Goal: Task Accomplishment & Management: Manage account settings

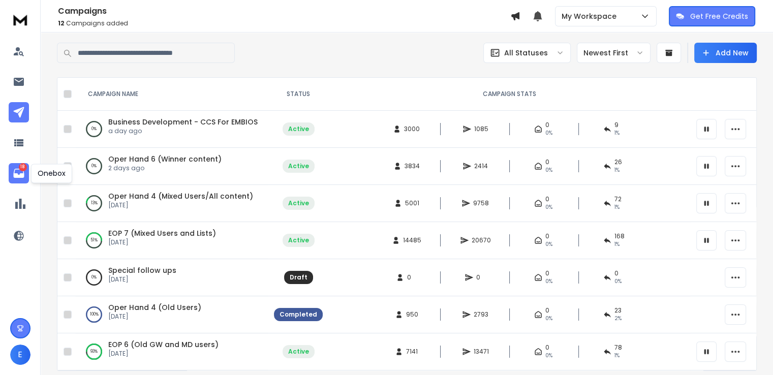
click at [21, 168] on p "18" at bounding box center [23, 167] width 8 height 8
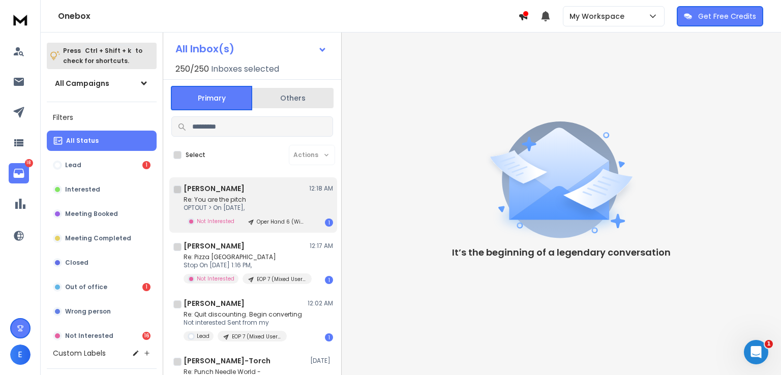
click at [236, 204] on p "OPTOUT > On Aug 14," at bounding box center [244, 208] width 122 height 8
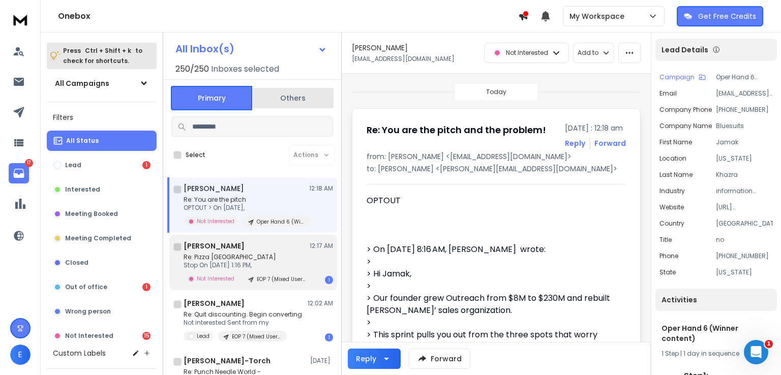
click at [271, 242] on div "George Eder 12:17 AM" at bounding box center [257, 246] width 149 height 10
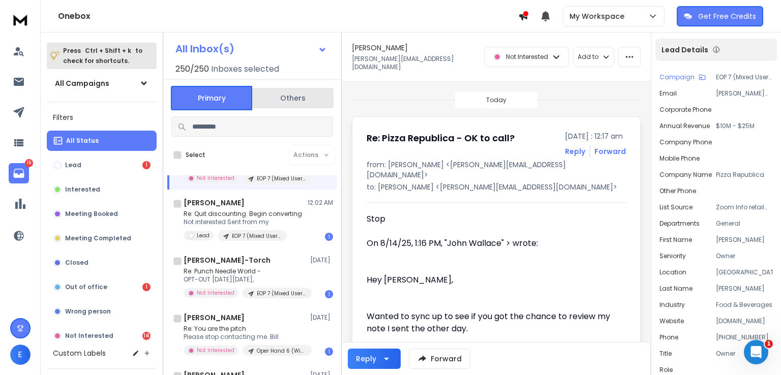
scroll to position [102, 0]
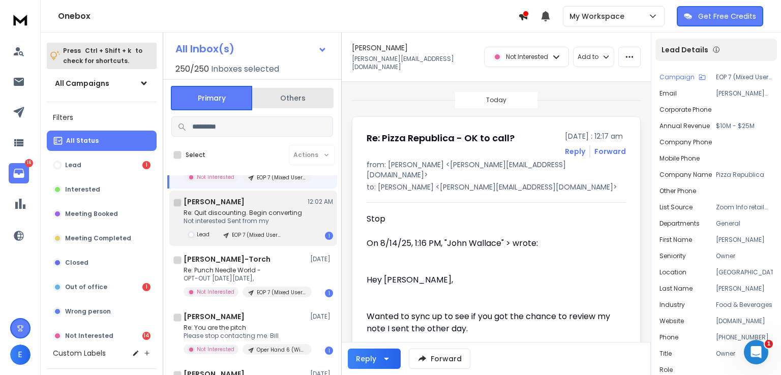
click at [268, 209] on p "Re: Quit discounting. Begin converting" at bounding box center [242, 213] width 118 height 8
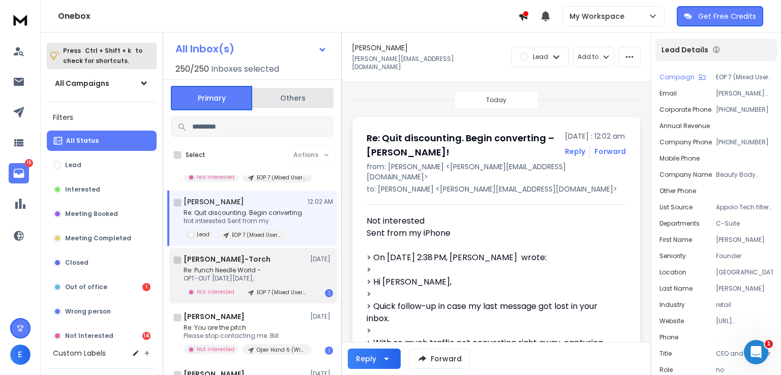
click at [269, 265] on div "Micah Clasper-Torch 14 Aug Re: Punch Needle World - OPT-OUT On Thu, Aug 14, Not…" at bounding box center [257, 275] width 149 height 43
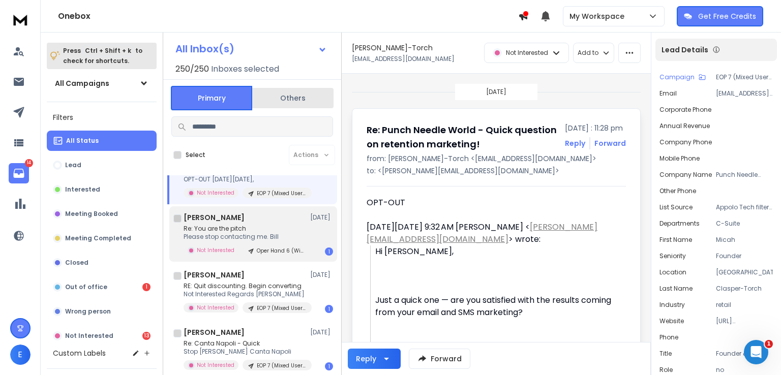
scroll to position [203, 0]
click at [270, 222] on div "Bill Wackermann 14 Aug Re: You are the pitch Please stop contacting me. Bill No…" at bounding box center [257, 231] width 149 height 43
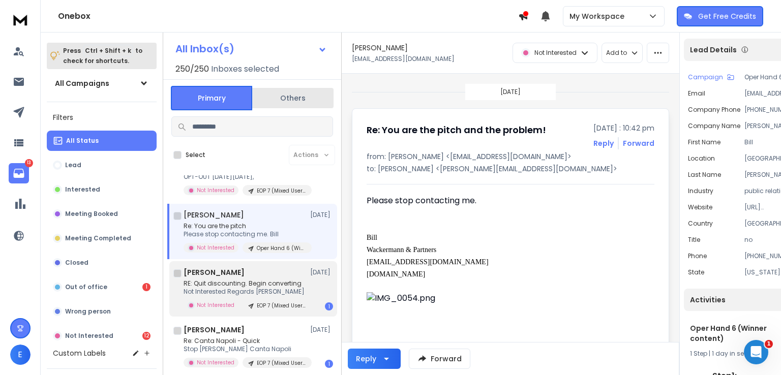
click at [265, 264] on div "Gary Farrell 14 Aug RE: Quit discounting. Begin converting Not Interested Regar…" at bounding box center [253, 288] width 168 height 55
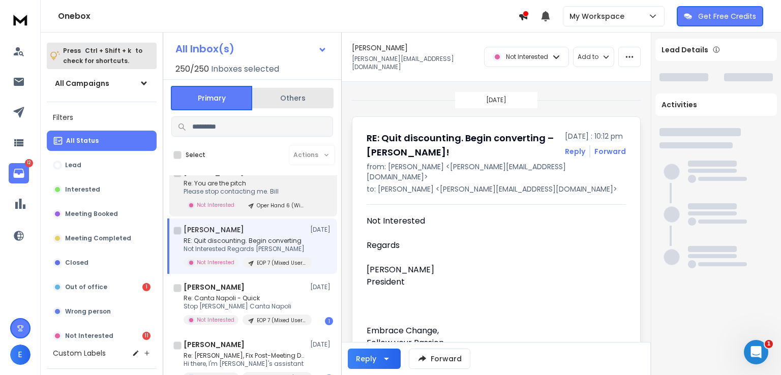
scroll to position [254, 0]
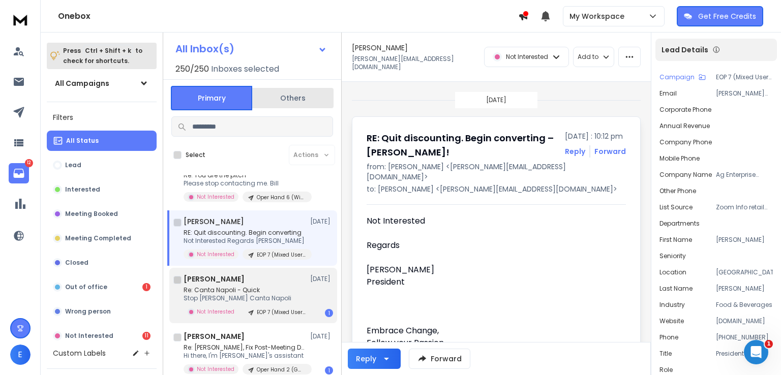
click at [266, 277] on div "Michael McDermott 14 Aug" at bounding box center [257, 279] width 149 height 10
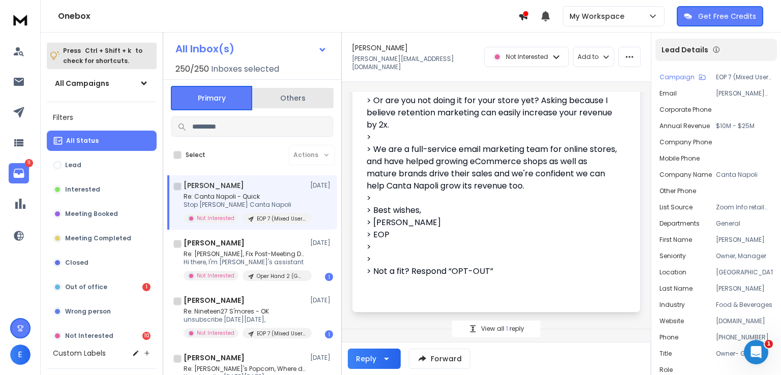
scroll to position [356, 0]
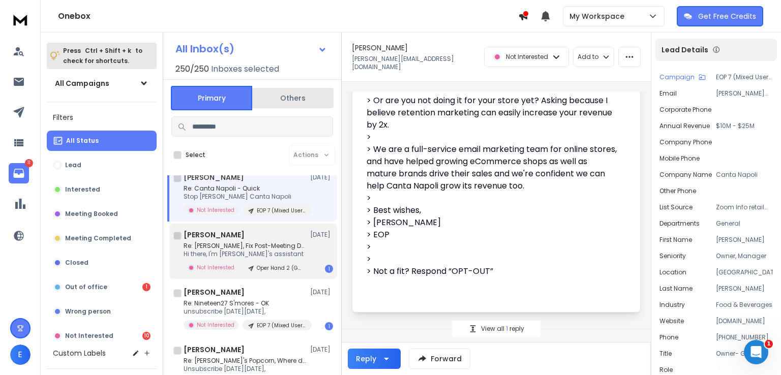
click at [257, 259] on div "Re: Alex, Fix Post-Meeting Drop-Off Hi there, I'm Alex's assistant Not Interest…" at bounding box center [247, 257] width 128 height 31
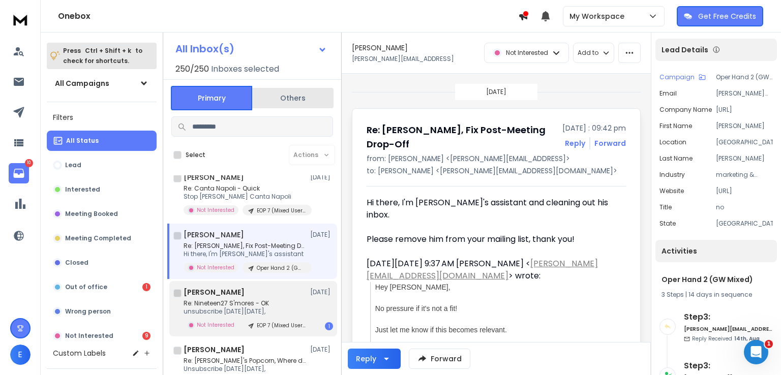
click at [277, 288] on div "James Kelly 14 Aug" at bounding box center [257, 292] width 149 height 10
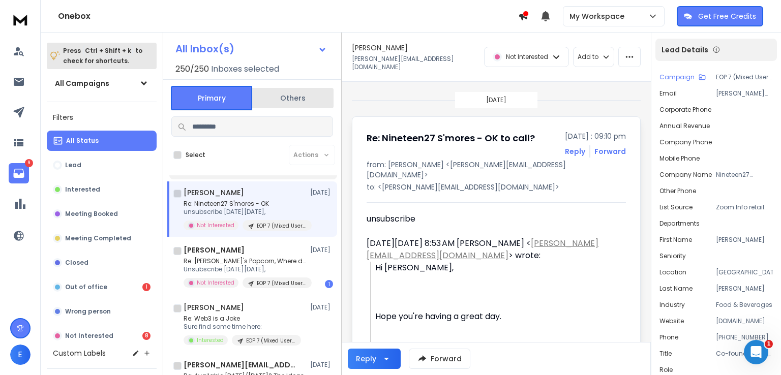
scroll to position [457, 0]
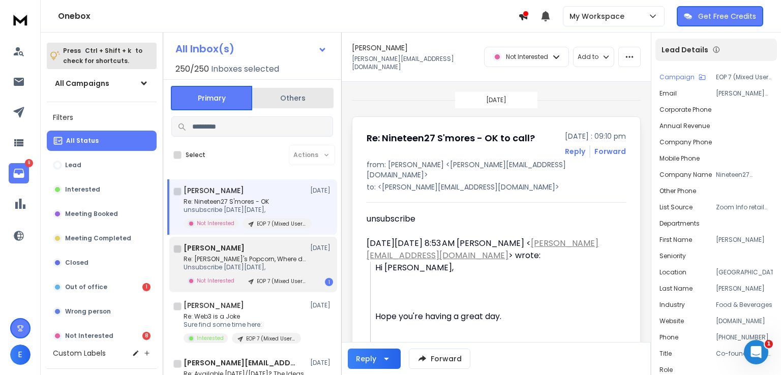
click at [278, 262] on p "Re: [PERSON_NAME]'s Popcorn, Where does" at bounding box center [244, 259] width 122 height 8
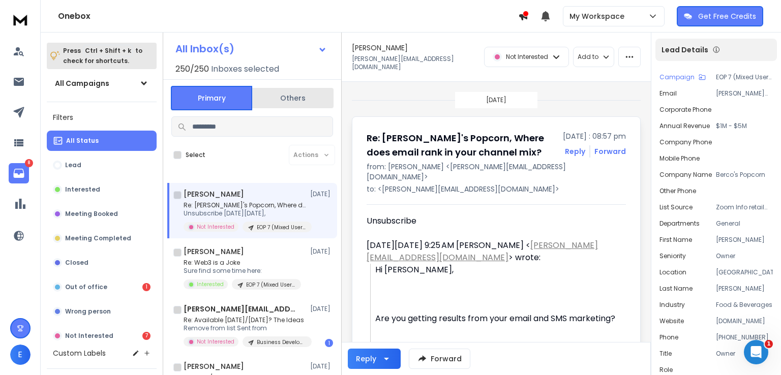
scroll to position [559, 0]
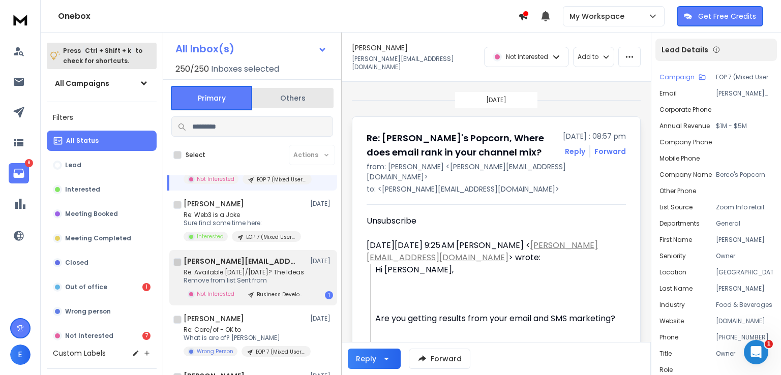
click at [285, 277] on p "Remove from list Sent from" at bounding box center [244, 280] width 122 height 8
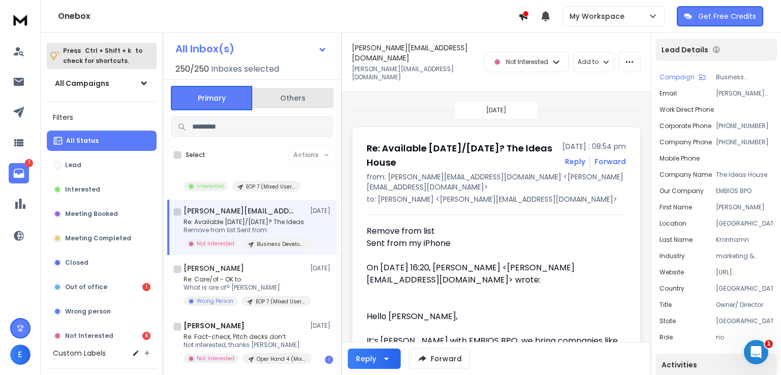
scroll to position [610, 0]
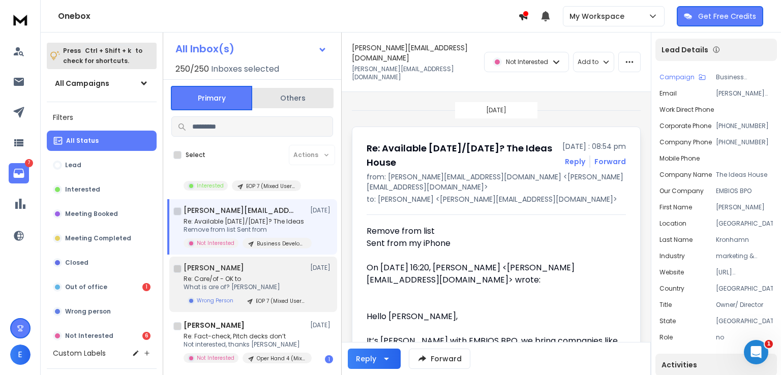
click at [283, 270] on div "Michael Cush 14 Aug" at bounding box center [257, 268] width 149 height 10
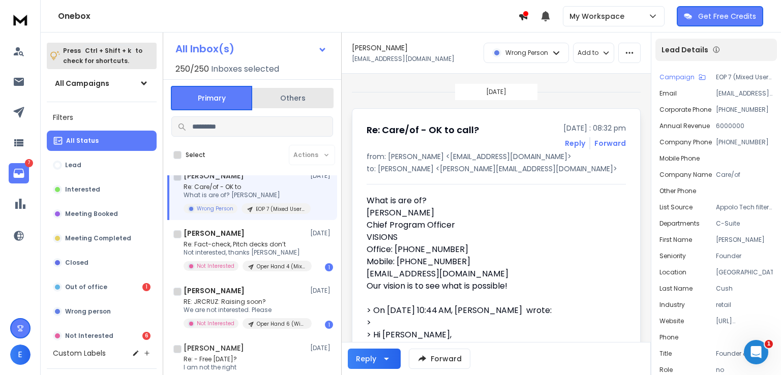
scroll to position [711, 0]
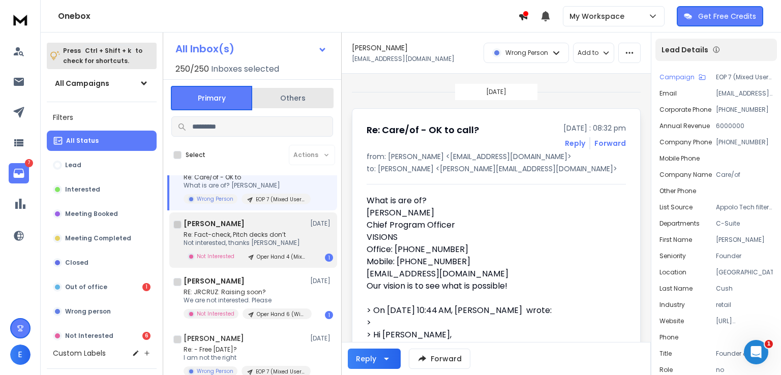
click at [276, 238] on p "Re: Fact-check, Pitch decks don’t" at bounding box center [244, 235] width 122 height 8
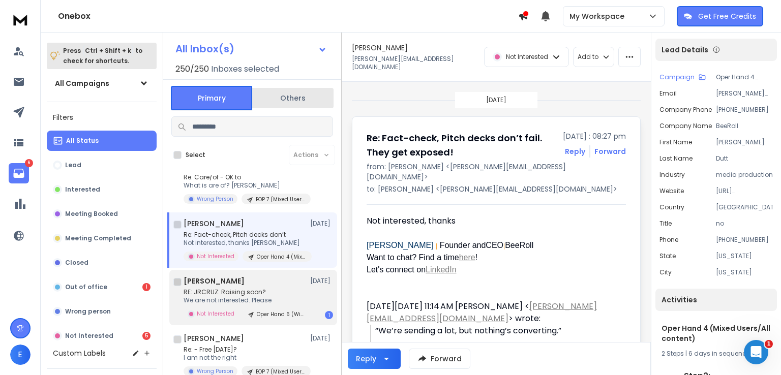
click at [266, 284] on div "Evarett Cruz 14 Aug" at bounding box center [257, 281] width 149 height 10
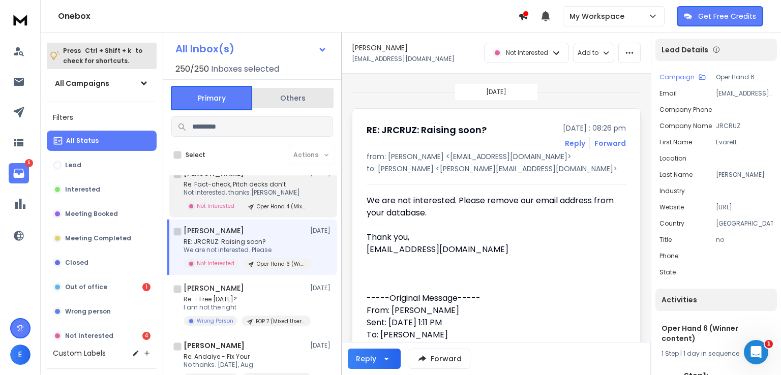
scroll to position [762, 0]
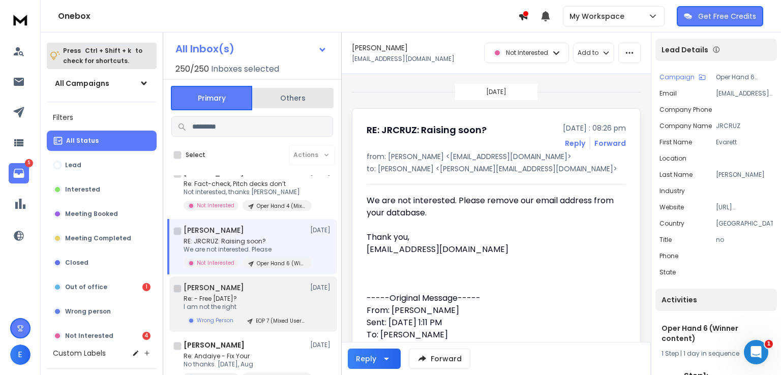
click at [263, 293] on div "Erika Steele 14 Aug Re: - Free tomorrow? I am not the right Wrong Person EOP 7 …" at bounding box center [257, 304] width 149 height 43
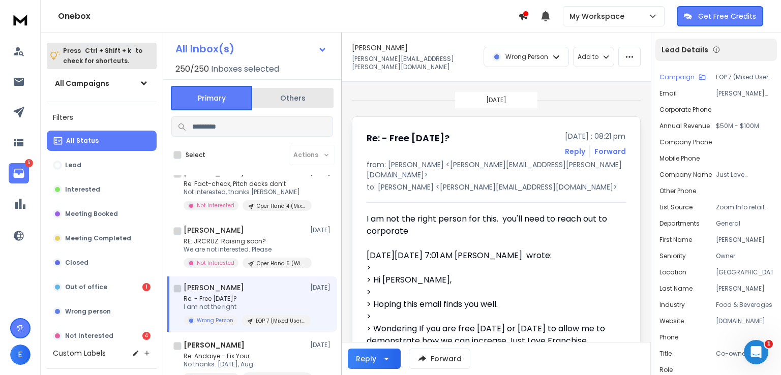
scroll to position [813, 0]
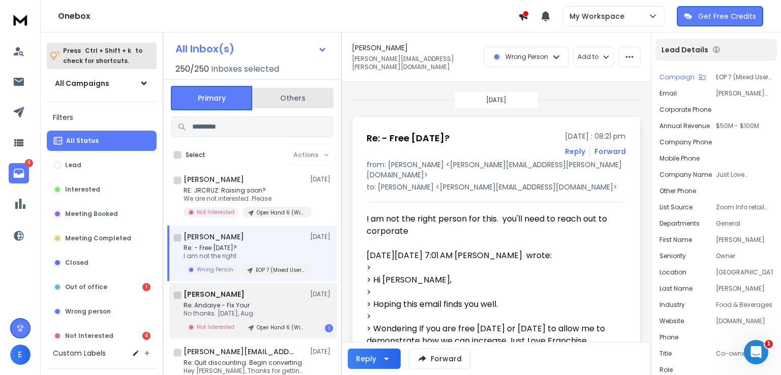
click at [266, 295] on div "Andaiye Taylor 14 Aug" at bounding box center [257, 294] width 149 height 10
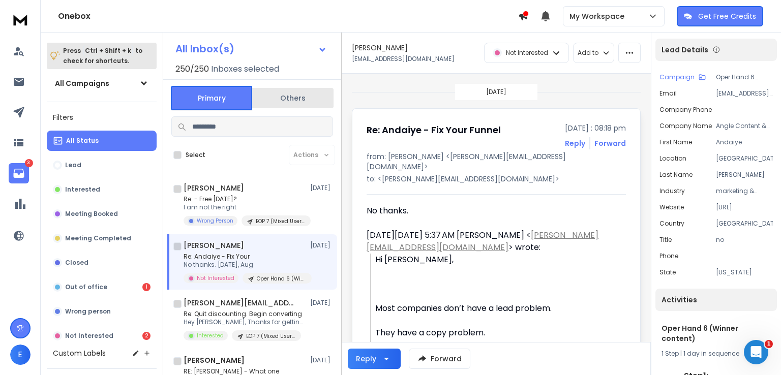
scroll to position [864, 0]
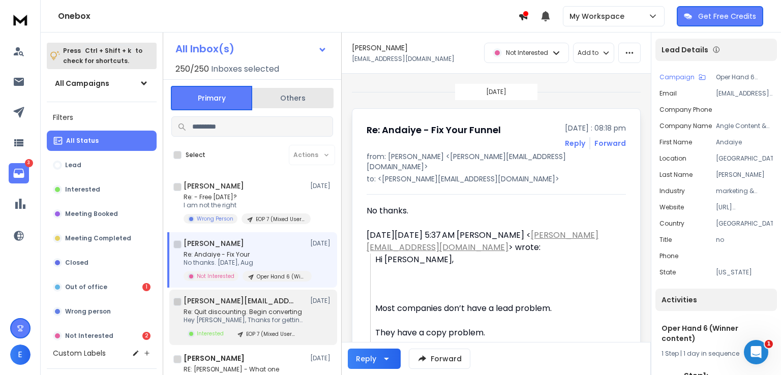
click at [270, 310] on p "Re: Quit discounting. Begin converting" at bounding box center [244, 312] width 122 height 8
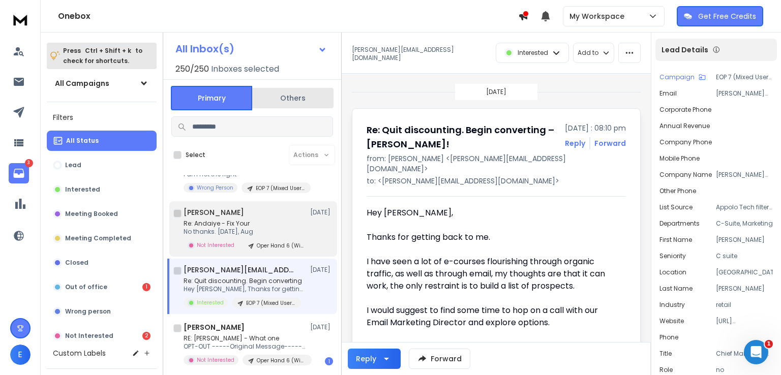
scroll to position [915, 0]
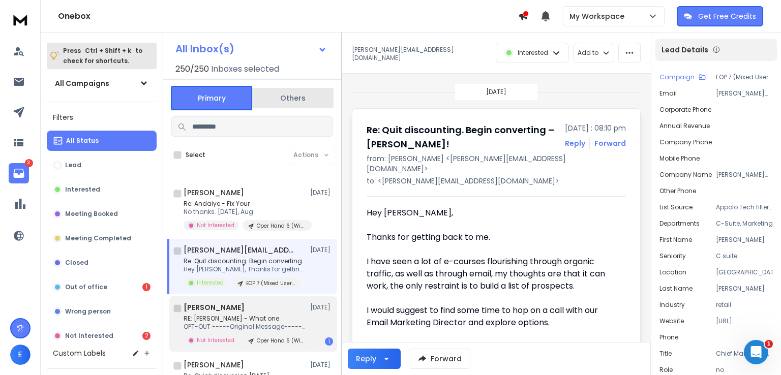
click at [266, 329] on p "OPT-OUT -----Original Message----- From: [PERSON_NAME]" at bounding box center [244, 327] width 122 height 8
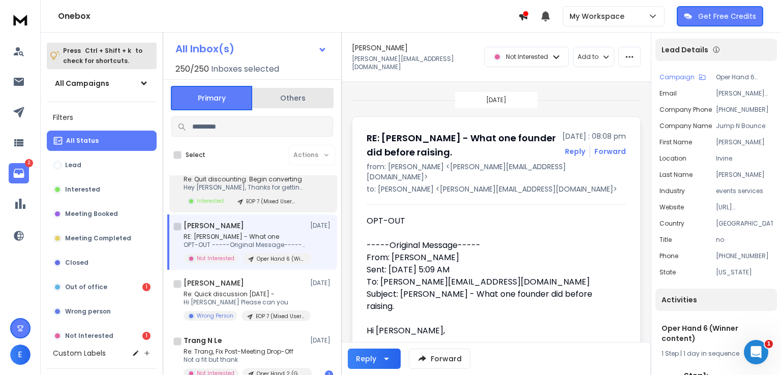
scroll to position [1016, 0]
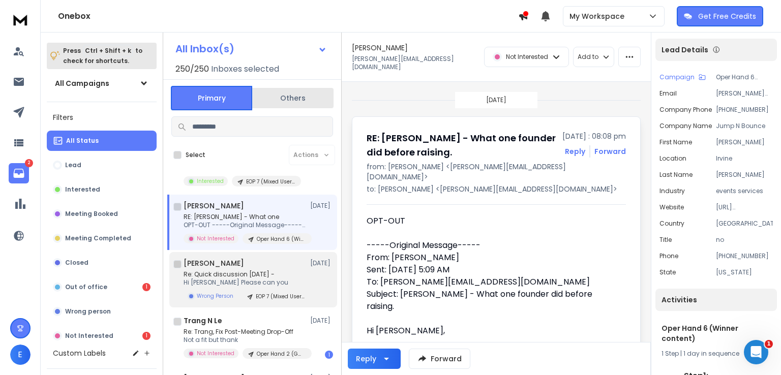
click at [273, 276] on p "Re: Quick discussion [DATE] -" at bounding box center [244, 274] width 122 height 8
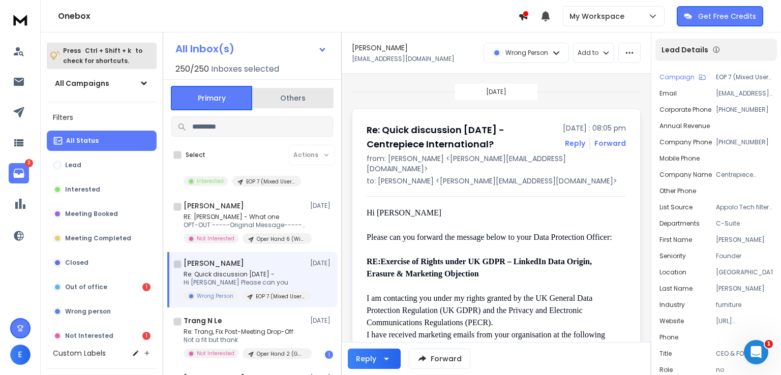
scroll to position [1067, 0]
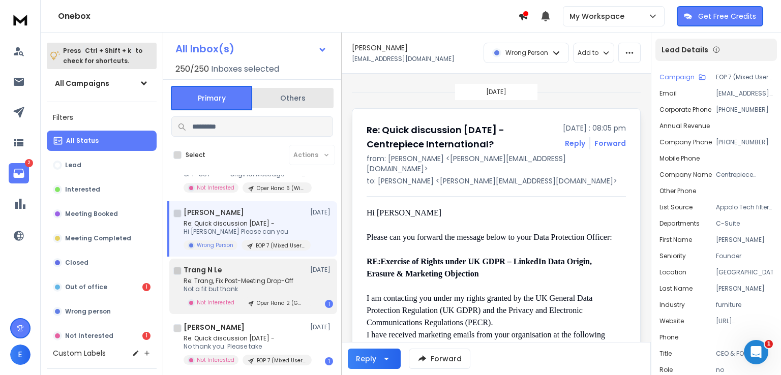
click at [270, 283] on p "Re: Trang, Fix Post-Meeting Drop-Off" at bounding box center [244, 281] width 122 height 8
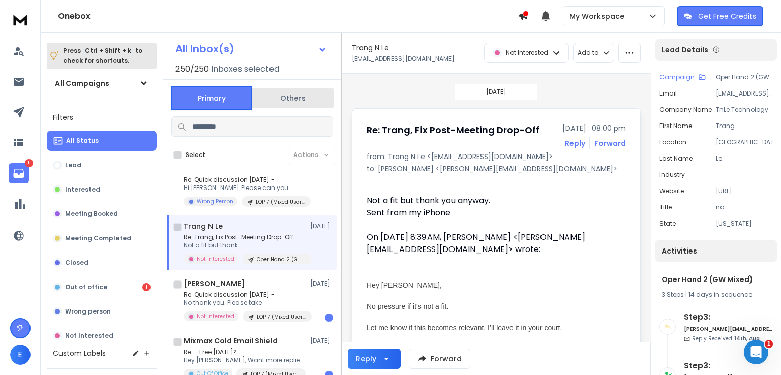
scroll to position [1169, 0]
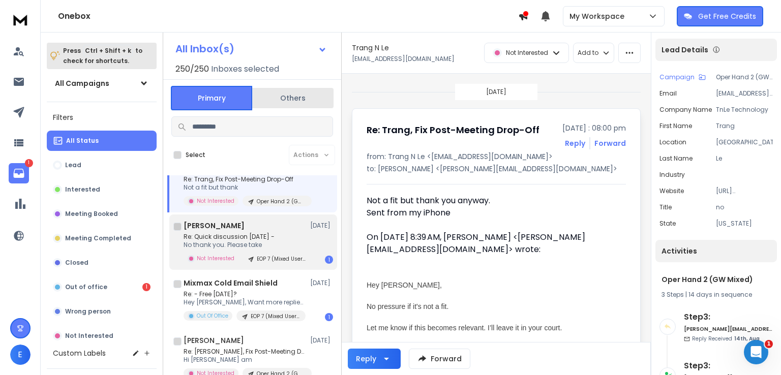
click at [267, 231] on div "Michelle Chalfant 14 Aug Re: Quick discussion tomorrow - No thank you. Please t…" at bounding box center [257, 242] width 149 height 43
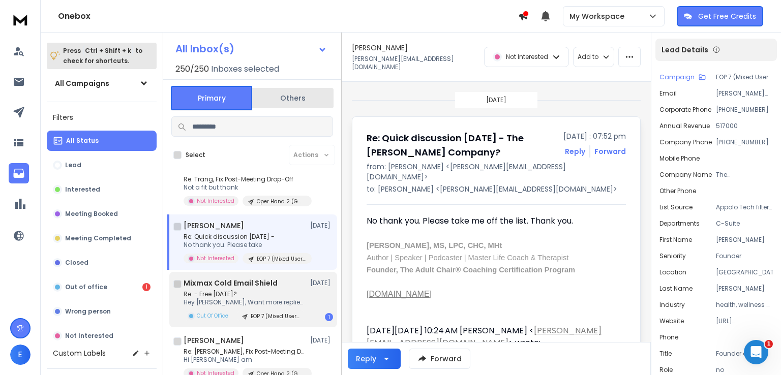
click at [278, 304] on p "Hey [PERSON_NAME], Want more replies to" at bounding box center [244, 302] width 122 height 8
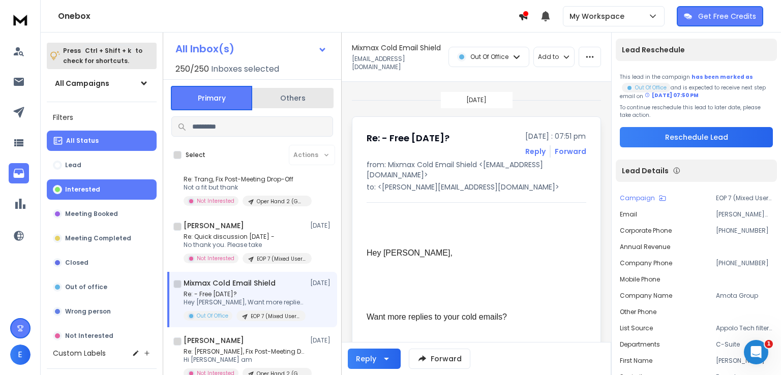
click at [75, 195] on button "Interested" at bounding box center [102, 189] width 110 height 20
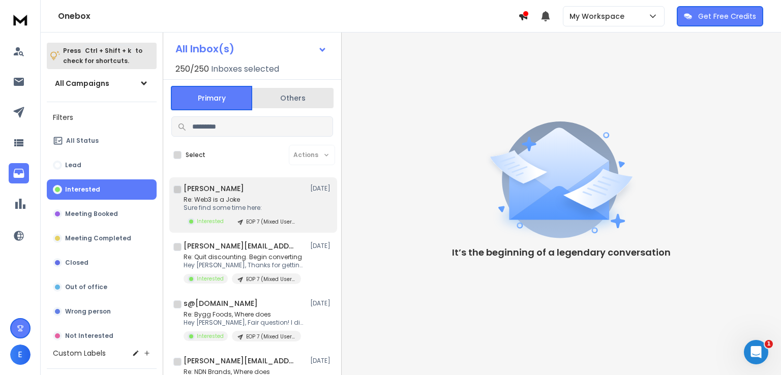
scroll to position [51, 0]
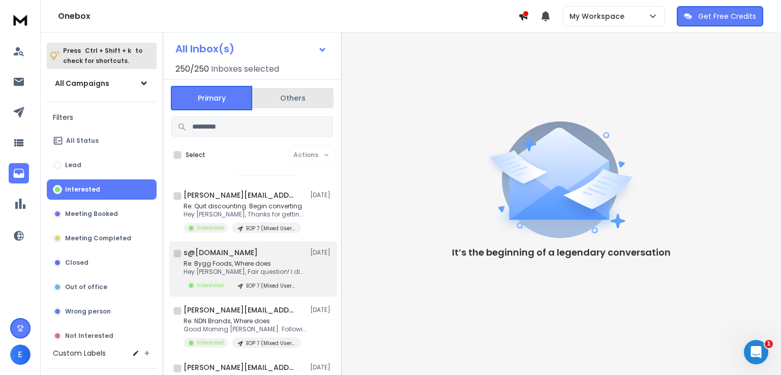
click at [249, 252] on h1 "s@[DOMAIN_NAME]" at bounding box center [220, 252] width 74 height 10
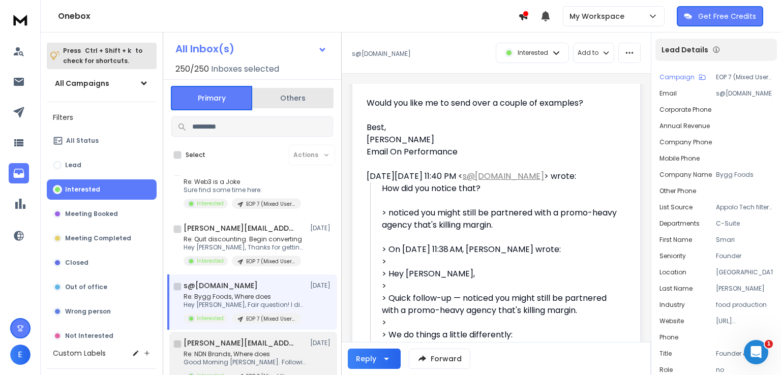
scroll to position [0, 0]
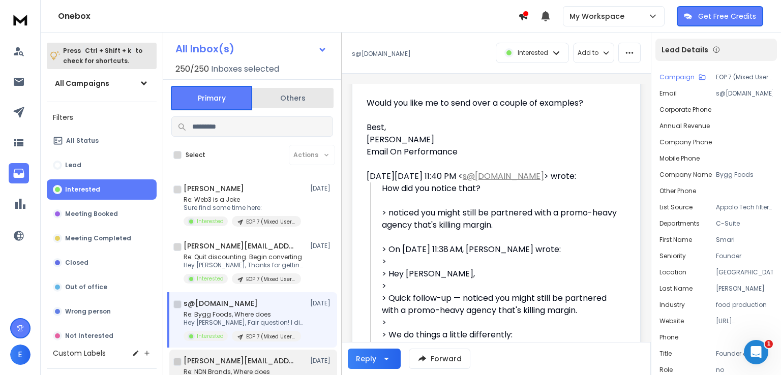
click at [268, 269] on p "Hey [PERSON_NAME], Thanks for getting back" at bounding box center [244, 265] width 122 height 8
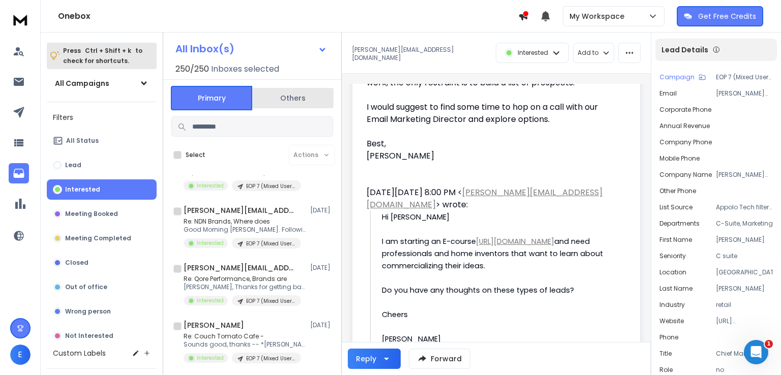
scroll to position [152, 0]
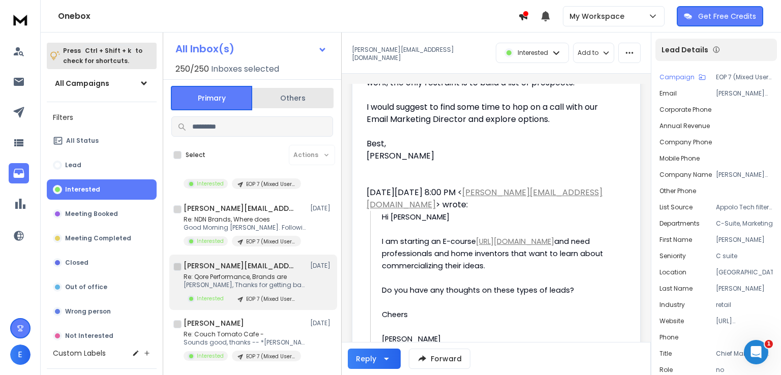
click at [252, 262] on h1 "justin@qoreperformance.com" at bounding box center [239, 266] width 112 height 10
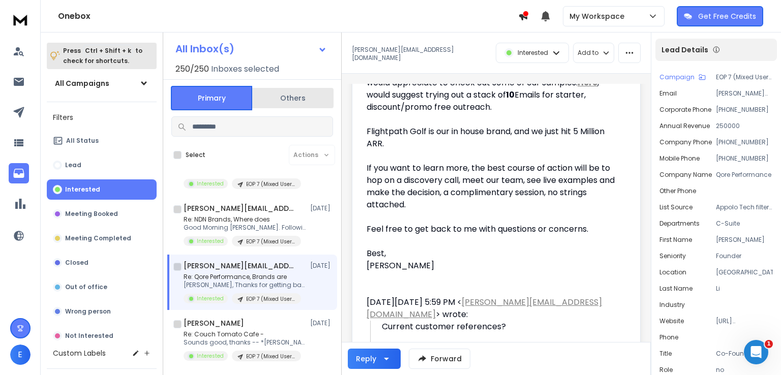
scroll to position [356, 0]
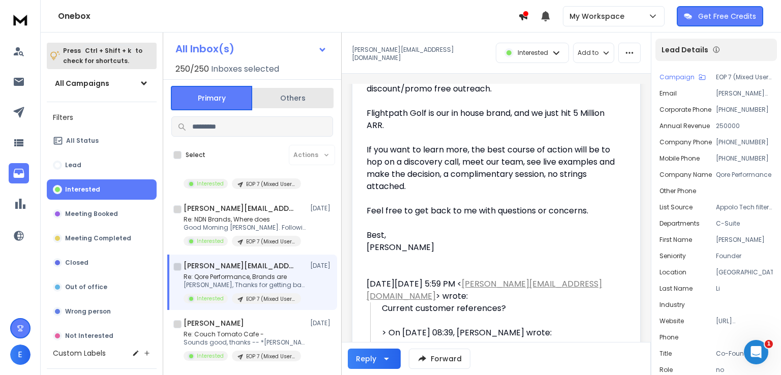
click at [362, 359] on div "Reply" at bounding box center [366, 359] width 20 height 10
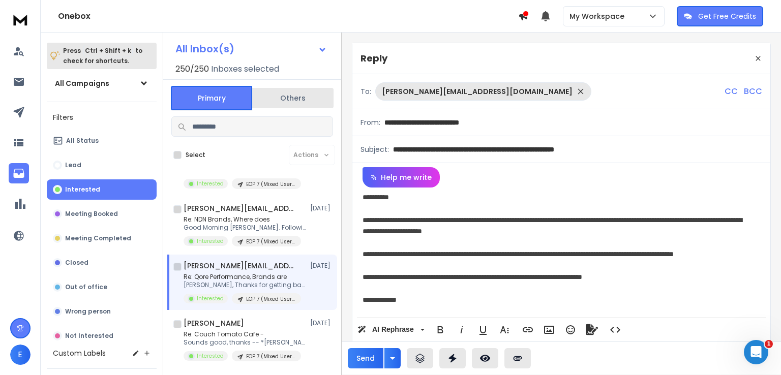
scroll to position [18, 0]
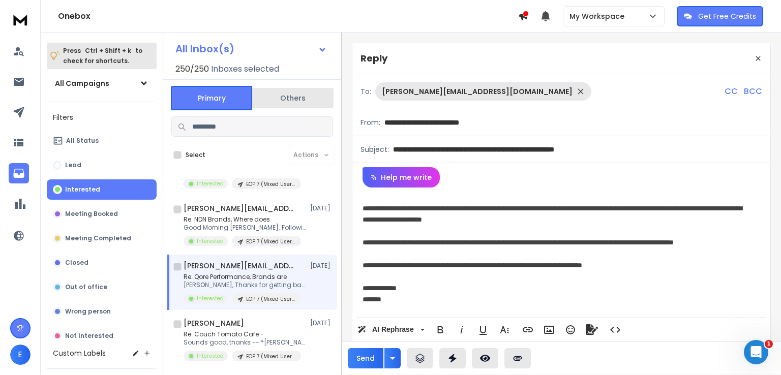
click at [367, 209] on div "**********" at bounding box center [555, 260] width 387 height 114
drag, startPoint x: 367, startPoint y: 209, endPoint x: 362, endPoint y: 206, distance: 5.7
click at [362, 206] on div "**********" at bounding box center [555, 260] width 387 height 114
click at [364, 211] on div "**********" at bounding box center [555, 260] width 387 height 114
click at [363, 208] on div "**********" at bounding box center [555, 260] width 387 height 114
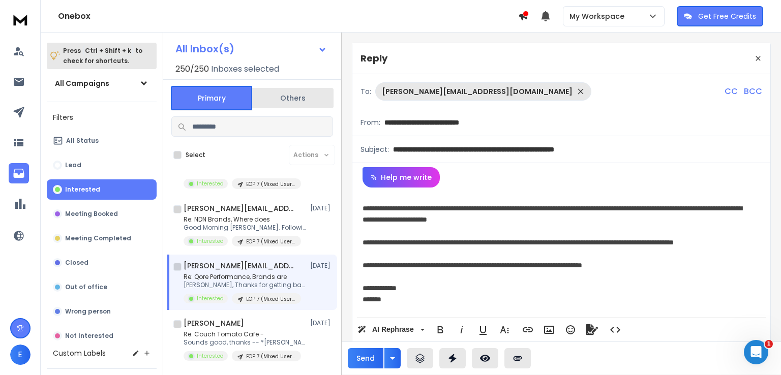
click at [410, 209] on div "**********" at bounding box center [555, 260] width 387 height 114
click at [580, 212] on div "**********" at bounding box center [555, 260] width 387 height 114
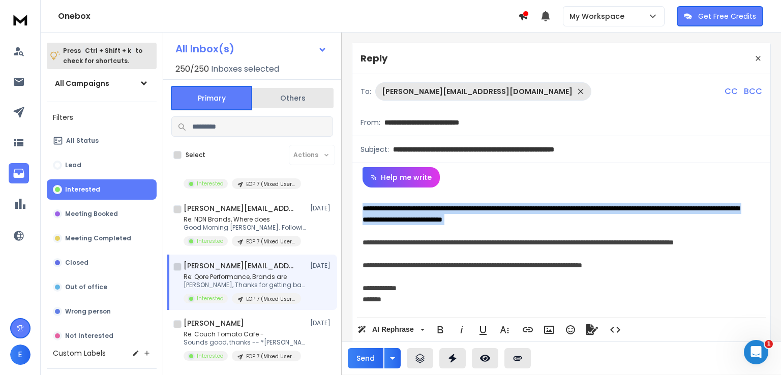
click at [574, 210] on div "**********" at bounding box center [555, 260] width 387 height 114
click at [575, 210] on div "**********" at bounding box center [555, 260] width 387 height 114
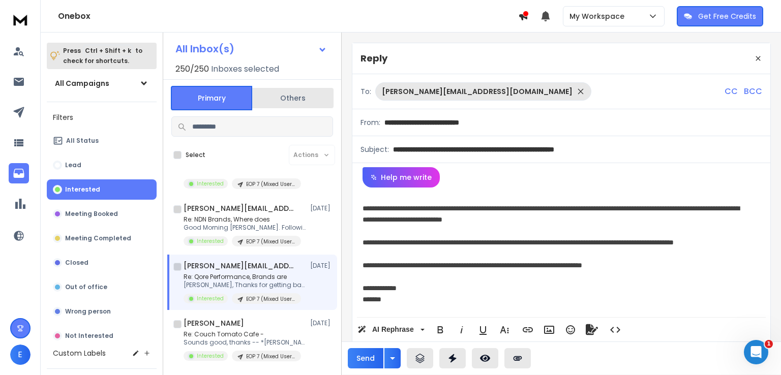
click at [581, 211] on div "**********" at bounding box center [555, 260] width 387 height 114
drag, startPoint x: 577, startPoint y: 210, endPoint x: 571, endPoint y: 210, distance: 6.1
click at [573, 210] on div "**********" at bounding box center [555, 260] width 387 height 114
click at [571, 210] on div "**********" at bounding box center [555, 260] width 387 height 114
drag, startPoint x: 581, startPoint y: 212, endPoint x: 572, endPoint y: 208, distance: 9.8
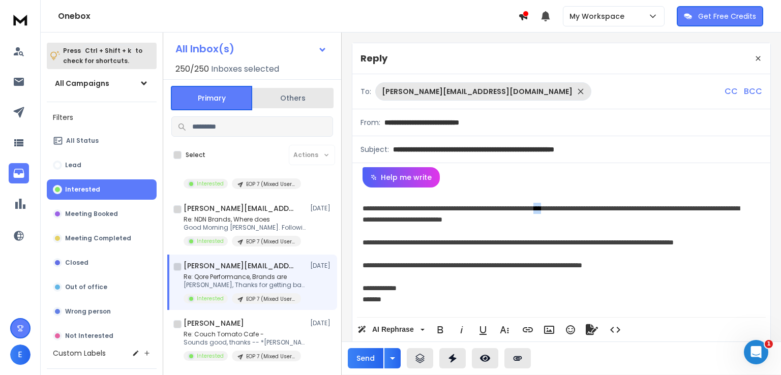
click at [572, 208] on div "**********" at bounding box center [555, 260] width 387 height 114
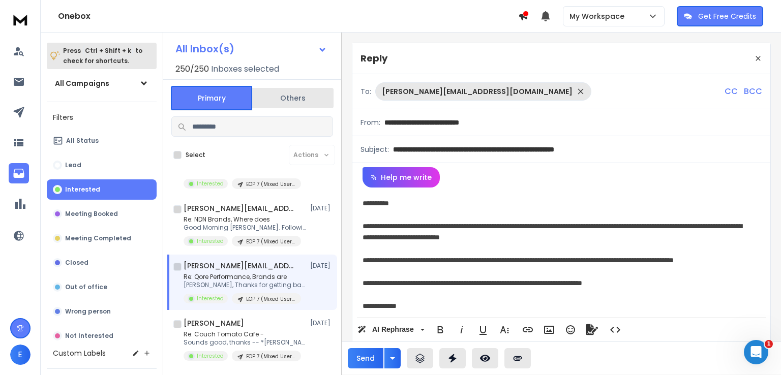
click at [370, 206] on div "**********" at bounding box center [555, 209] width 387 height 23
click at [410, 150] on input "**********" at bounding box center [577, 149] width 369 height 10
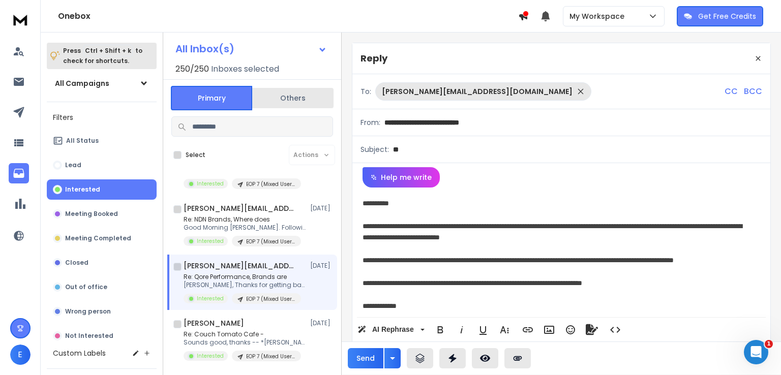
type input "*"
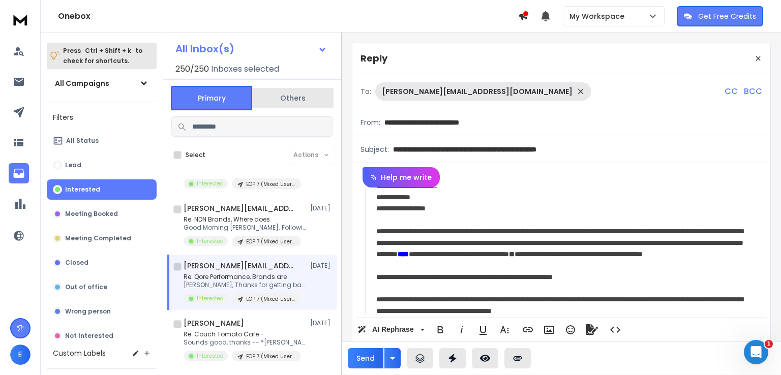
scroll to position [102, 0]
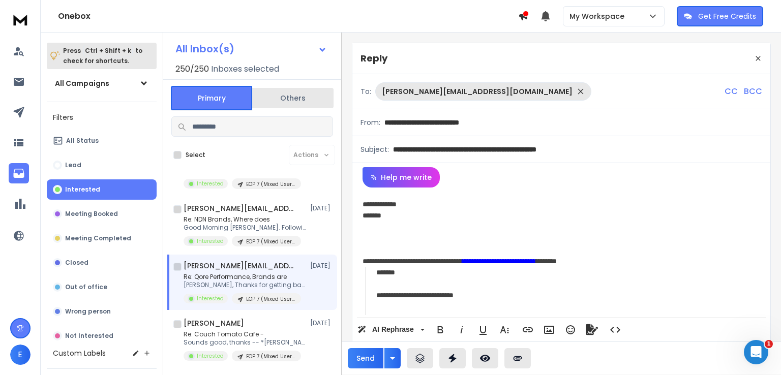
type input "**********"
click at [363, 247] on div at bounding box center [559, 249] width 395 height 11
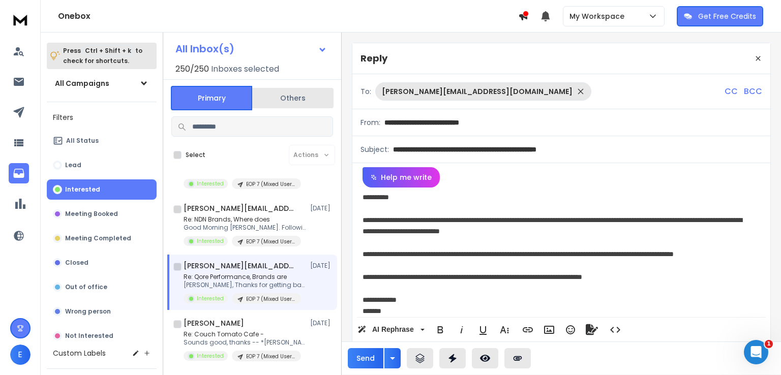
scroll to position [0, 0]
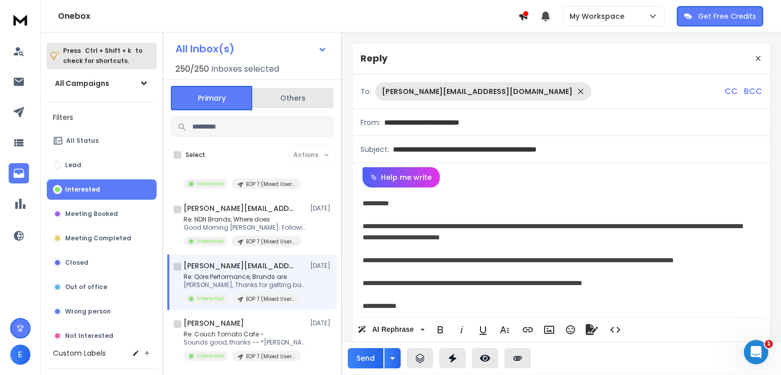
click at [365, 358] on button "Send" at bounding box center [366, 358] width 36 height 20
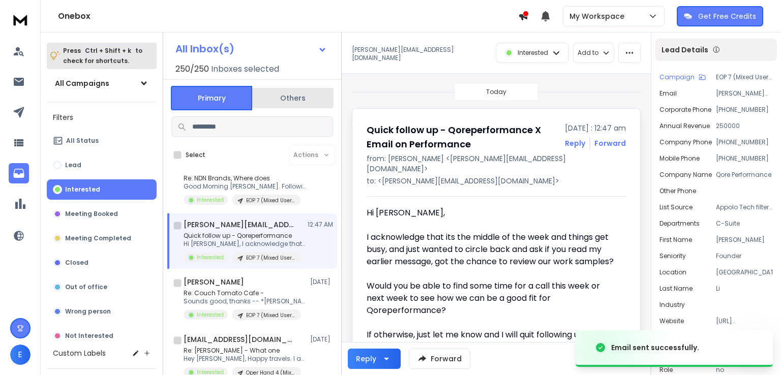
scroll to position [203, 0]
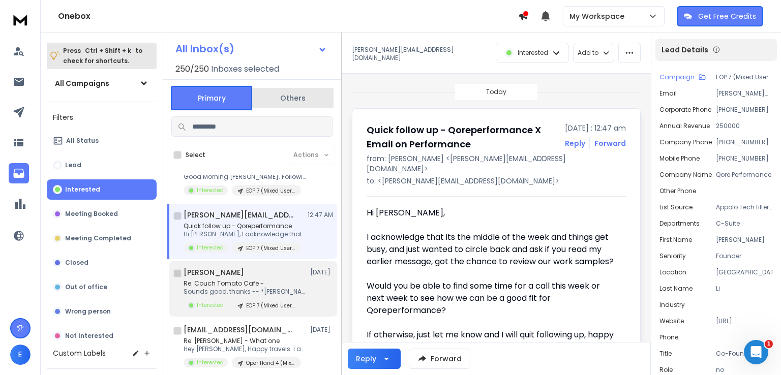
click at [232, 278] on div "Craig Mosmen 12 Aug Re: Couch Tomato Cafe - Sounds good, thanks -- *Craig Inter…" at bounding box center [257, 288] width 149 height 43
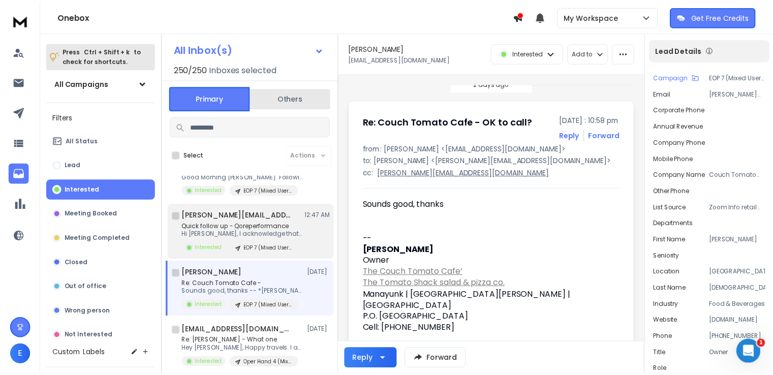
scroll to position [0, 0]
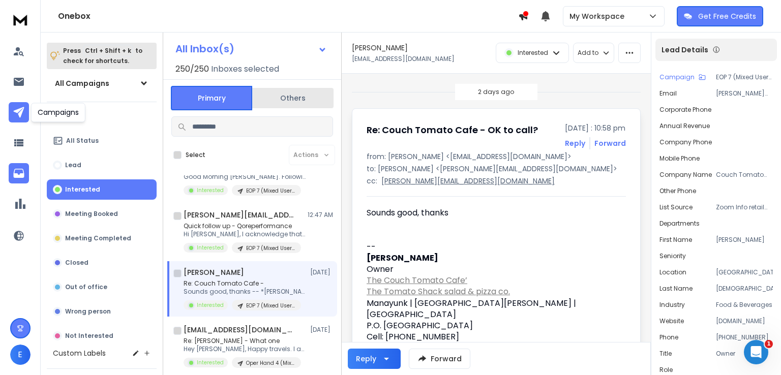
click at [23, 114] on icon at bounding box center [19, 112] width 12 height 12
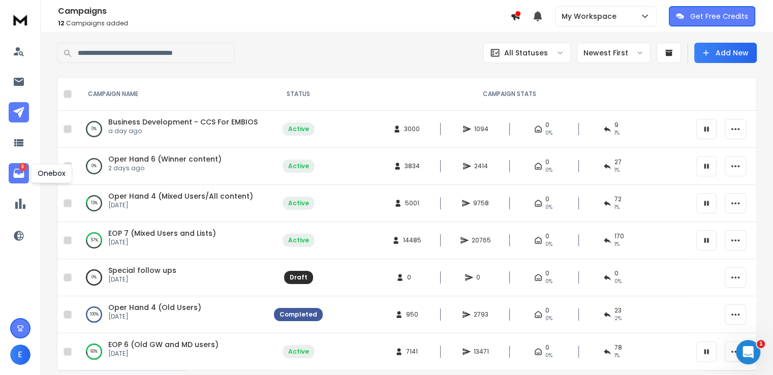
click at [22, 165] on p "3" at bounding box center [23, 167] width 8 height 8
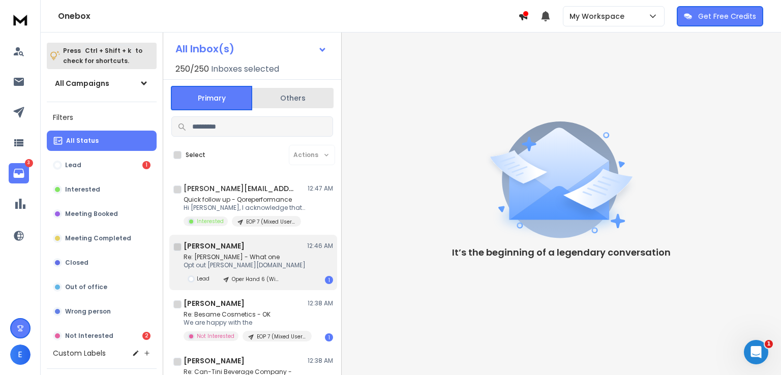
click at [229, 243] on h1 "Courtney Corbin-Simon" at bounding box center [213, 246] width 61 height 10
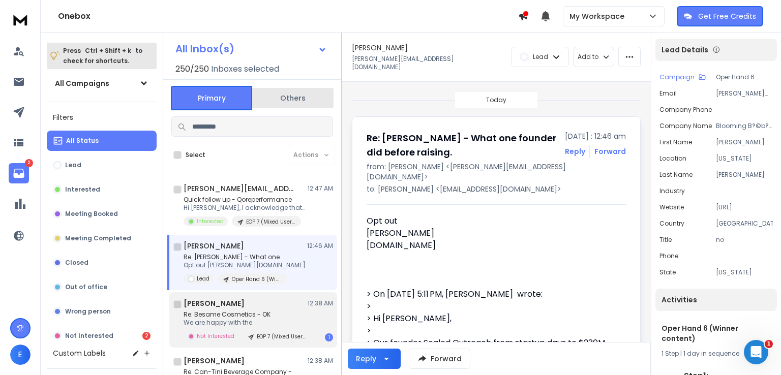
click at [228, 307] on h1 "Fergus Hernandez" at bounding box center [213, 303] width 61 height 10
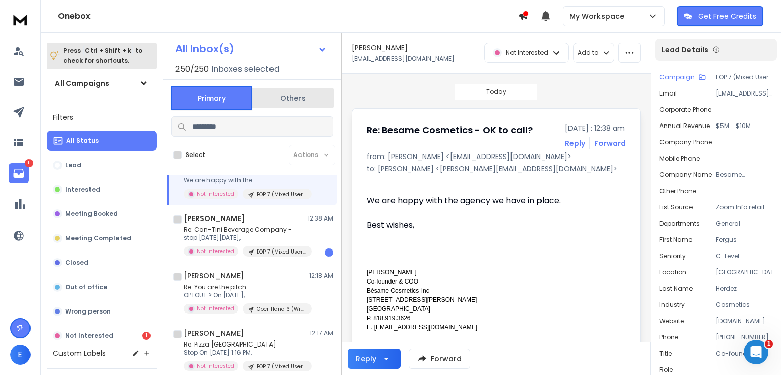
scroll to position [152, 0]
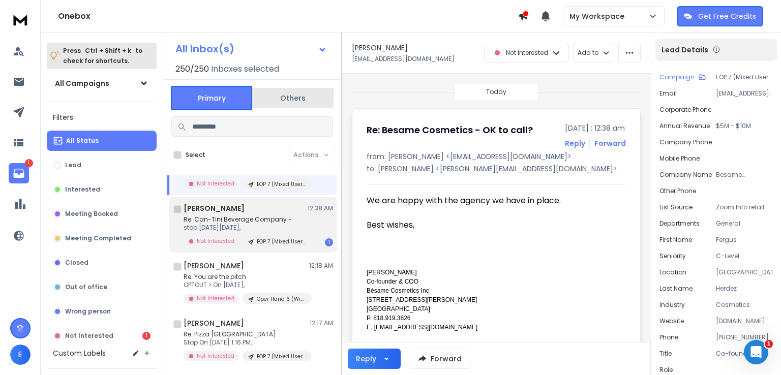
click at [239, 221] on p "Re: Can-Tini Beverage Company -" at bounding box center [244, 219] width 122 height 8
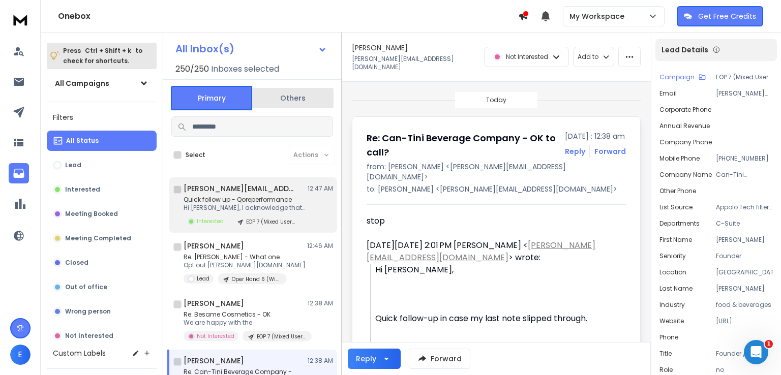
scroll to position [0, 0]
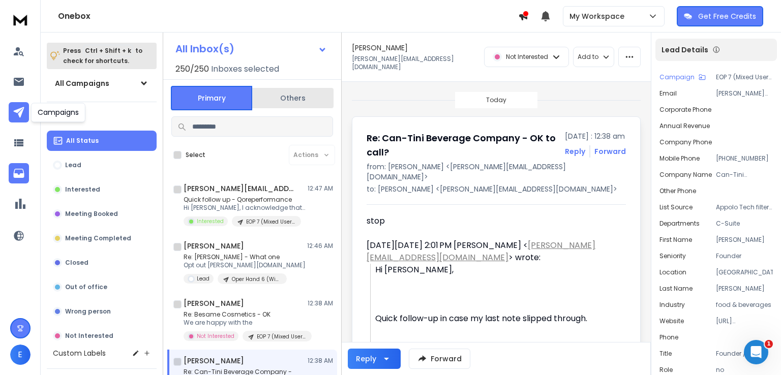
click at [23, 109] on icon at bounding box center [19, 112] width 12 height 12
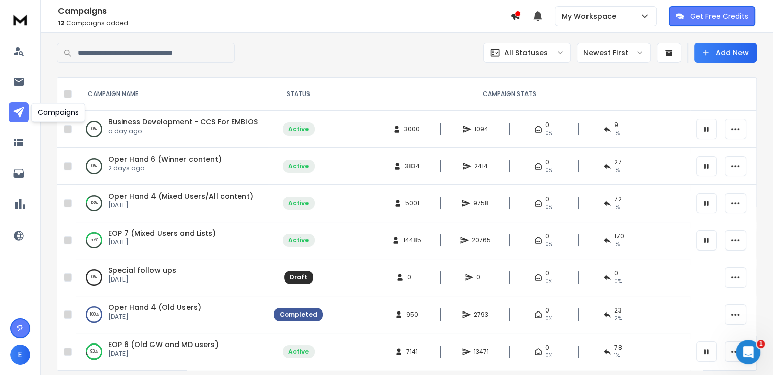
click at [23, 109] on icon at bounding box center [19, 112] width 12 height 12
click at [24, 115] on icon at bounding box center [19, 112] width 12 height 12
click at [19, 86] on icon at bounding box center [19, 82] width 12 height 12
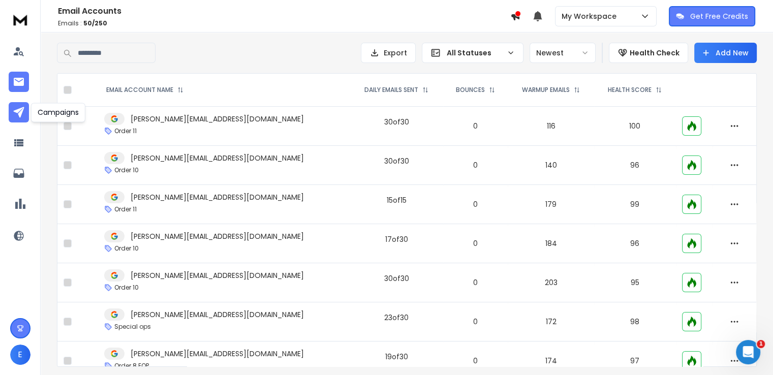
click at [20, 110] on icon at bounding box center [18, 112] width 11 height 11
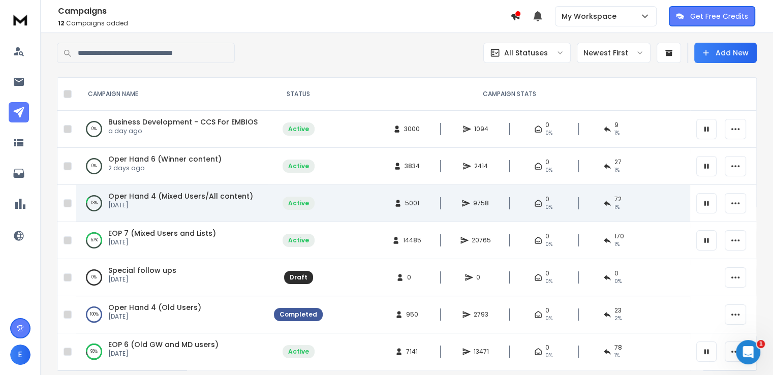
click at [207, 210] on div "Oper Hand 4 (Mixed Users/All content) 9 days ago" at bounding box center [180, 203] width 145 height 24
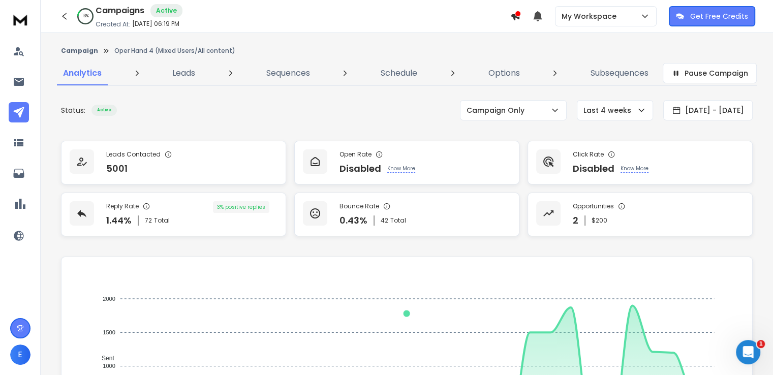
click at [541, 54] on div "Campaign Oper Hand 4 (Mixed Users/All content)" at bounding box center [407, 51] width 700 height 16
click at [511, 75] on p "Options" at bounding box center [504, 73] width 32 height 12
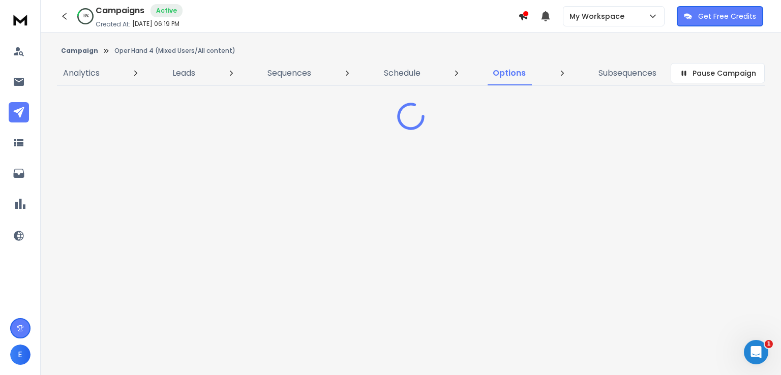
select select "*"
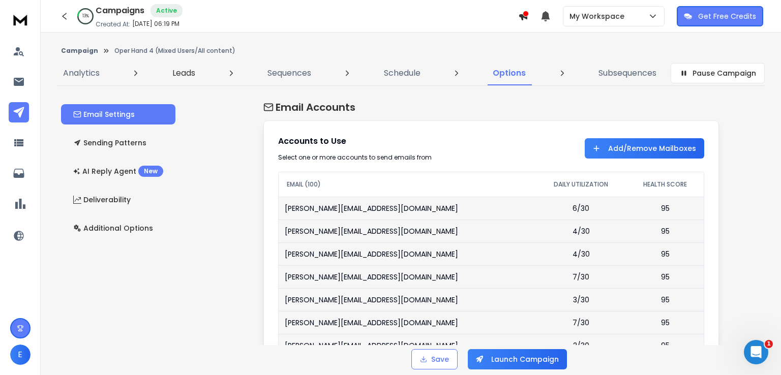
click at [181, 80] on link "Leads" at bounding box center [183, 73] width 35 height 24
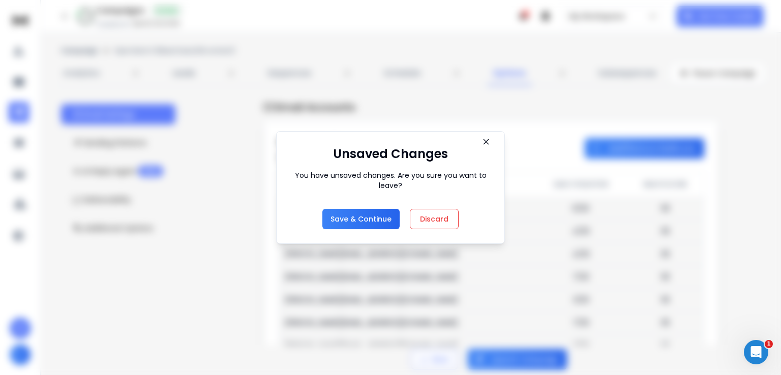
click at [356, 215] on button "Save & Continue" at bounding box center [360, 219] width 77 height 20
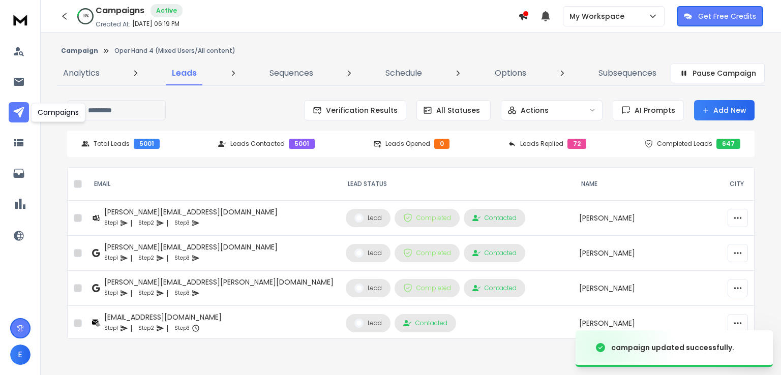
click at [13, 110] on icon at bounding box center [19, 112] width 12 height 12
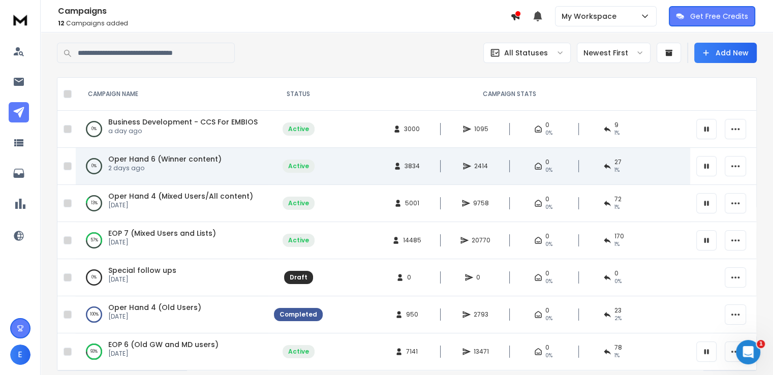
click at [179, 167] on p "2 days ago" at bounding box center [164, 168] width 113 height 8
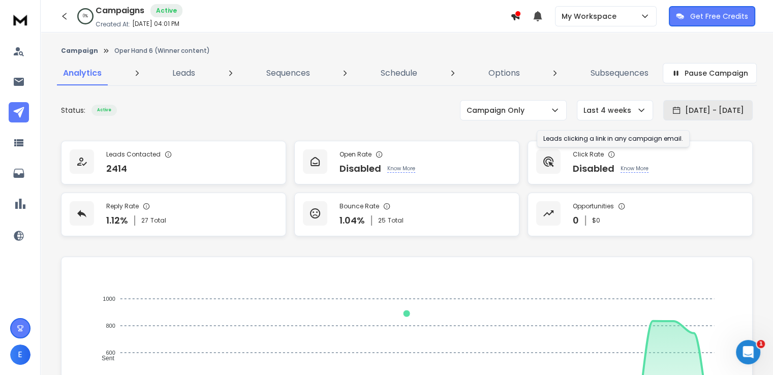
click at [663, 114] on button "17 Jul 2025 - 15 Aug 2025" at bounding box center [707, 110] width 89 height 20
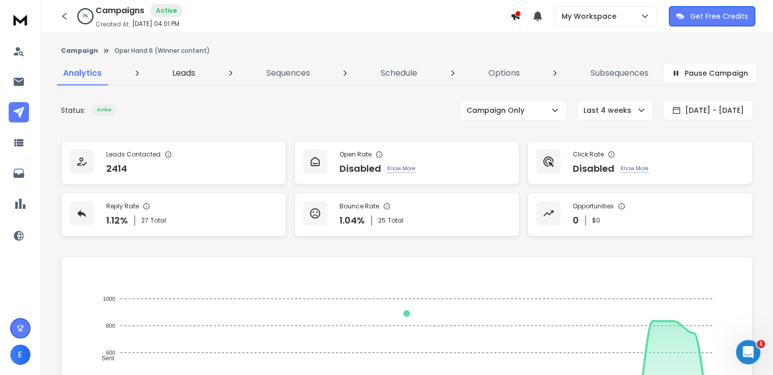
click at [192, 74] on p "Leads" at bounding box center [183, 73] width 23 height 12
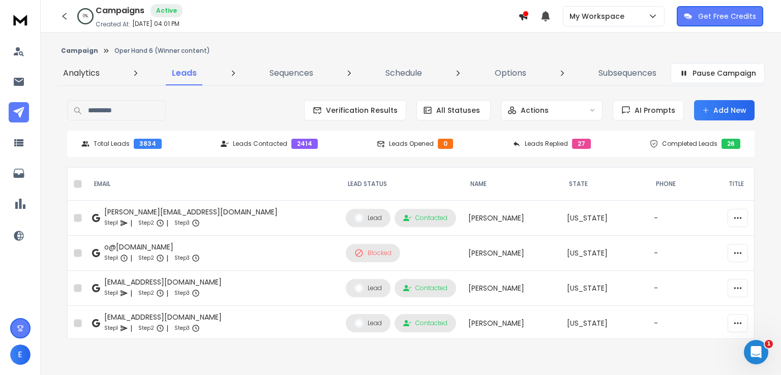
click at [73, 80] on link "Analytics" at bounding box center [81, 73] width 49 height 24
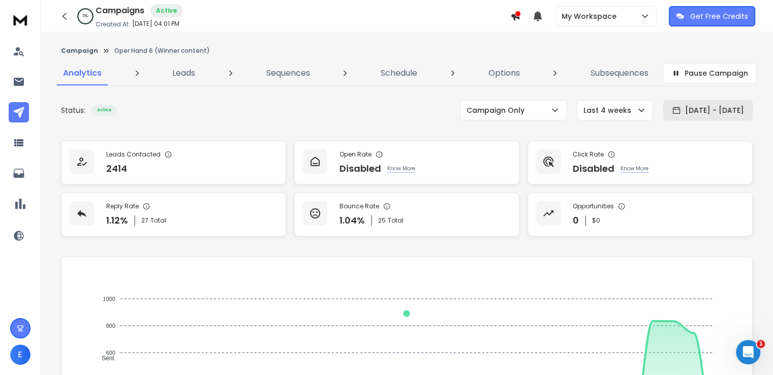
click at [699, 115] on button "17 Jul 2025 - 15 Aug 2025" at bounding box center [707, 110] width 89 height 20
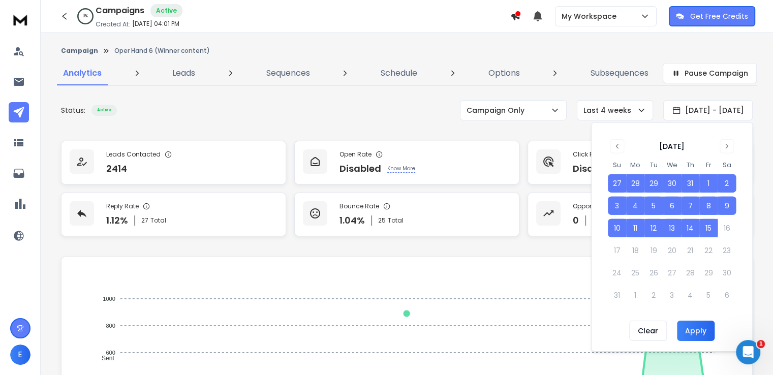
click at [705, 230] on button "15" at bounding box center [708, 228] width 18 height 18
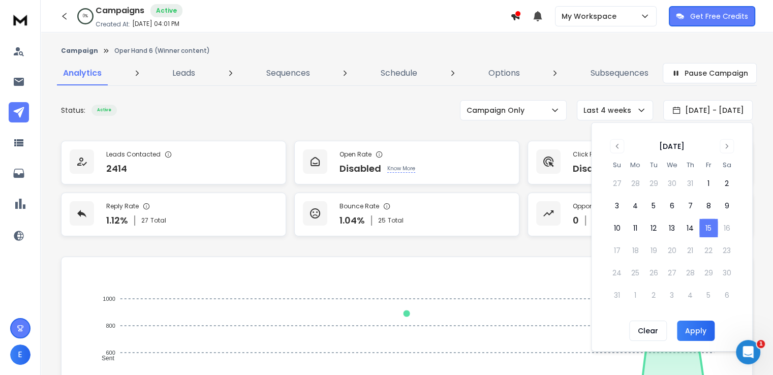
click at [687, 337] on button "Apply" at bounding box center [696, 331] width 38 height 20
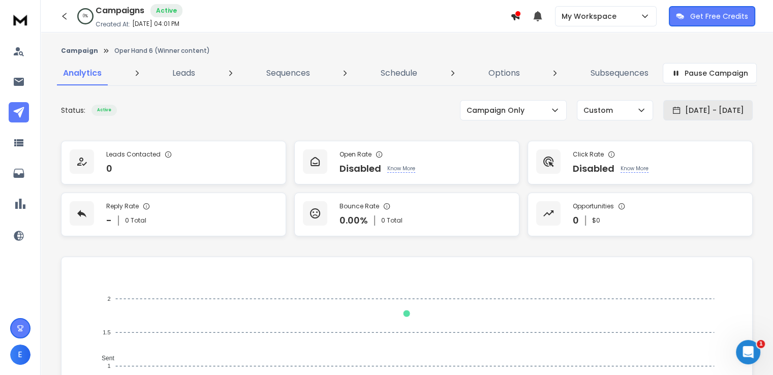
click at [705, 110] on button "15 Aug 2025 - 15 Aug 2025" at bounding box center [707, 110] width 89 height 20
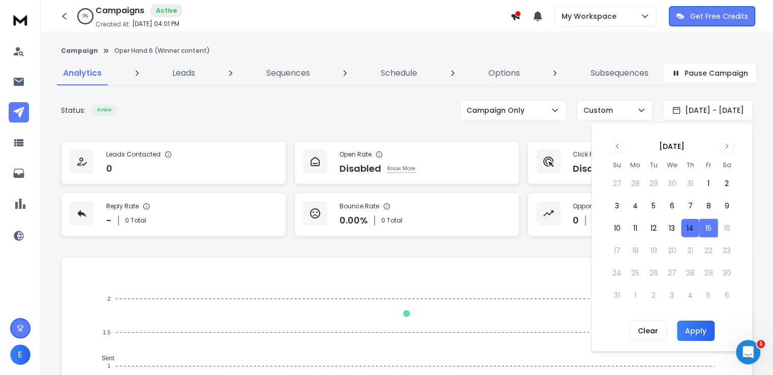
click at [686, 230] on button "14" at bounding box center [690, 228] width 18 height 18
click at [695, 333] on button "Apply" at bounding box center [696, 331] width 38 height 20
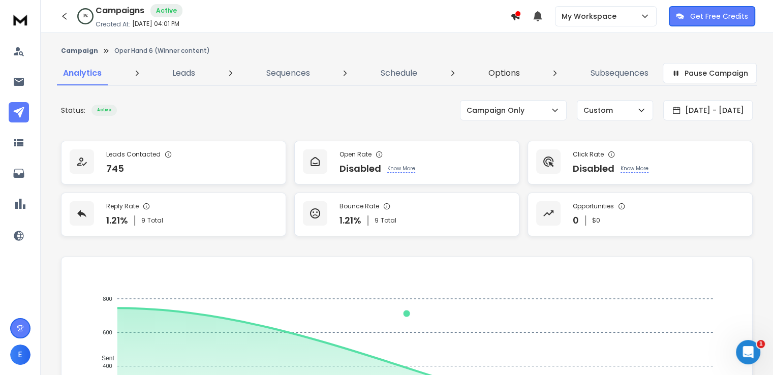
click at [502, 71] on p "Options" at bounding box center [504, 73] width 32 height 12
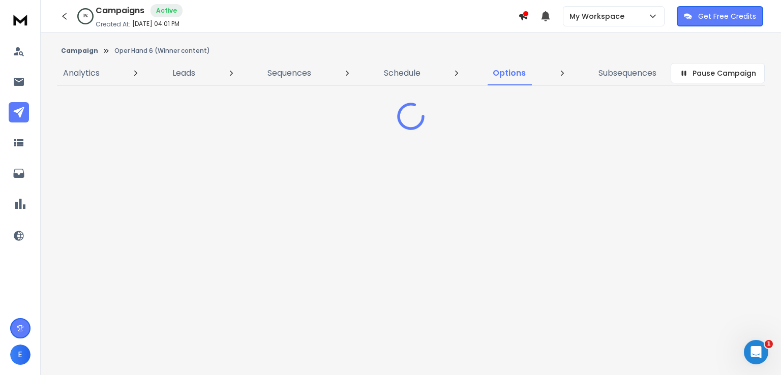
select select "*"
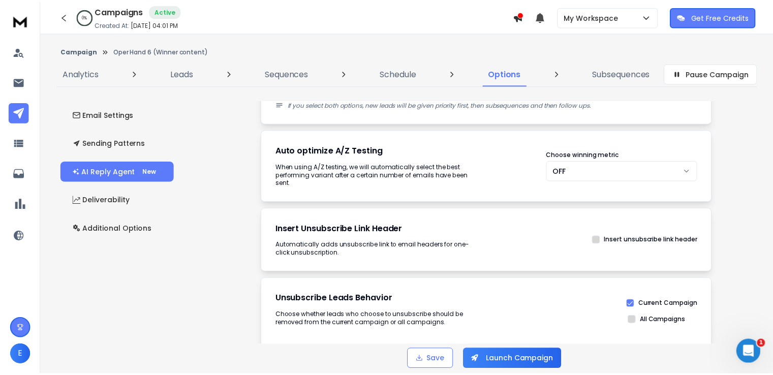
scroll to position [973, 0]
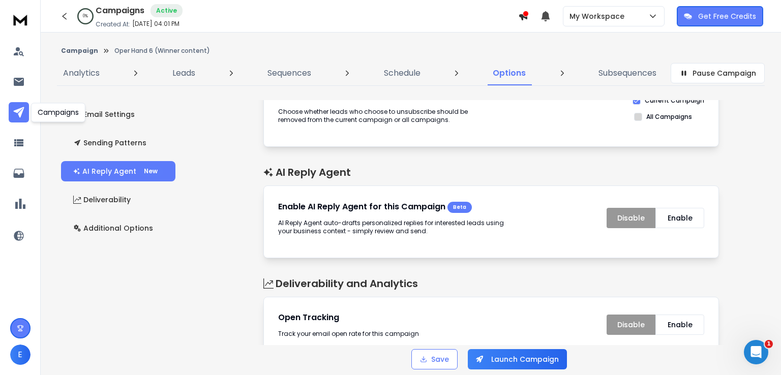
click at [16, 111] on icon at bounding box center [18, 112] width 11 height 11
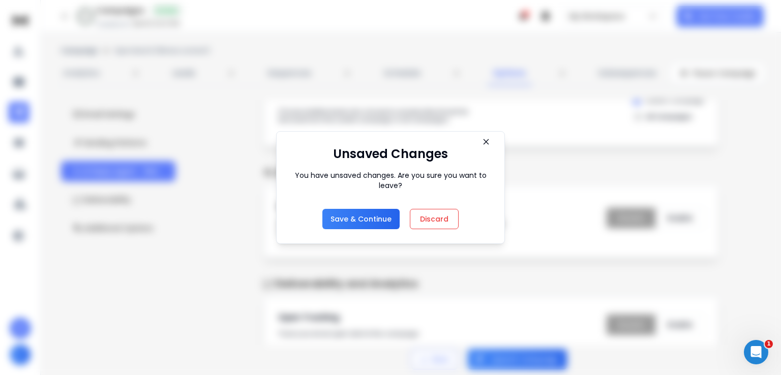
click at [419, 217] on button "Discard" at bounding box center [434, 219] width 49 height 20
